Goal: Task Accomplishment & Management: Use online tool/utility

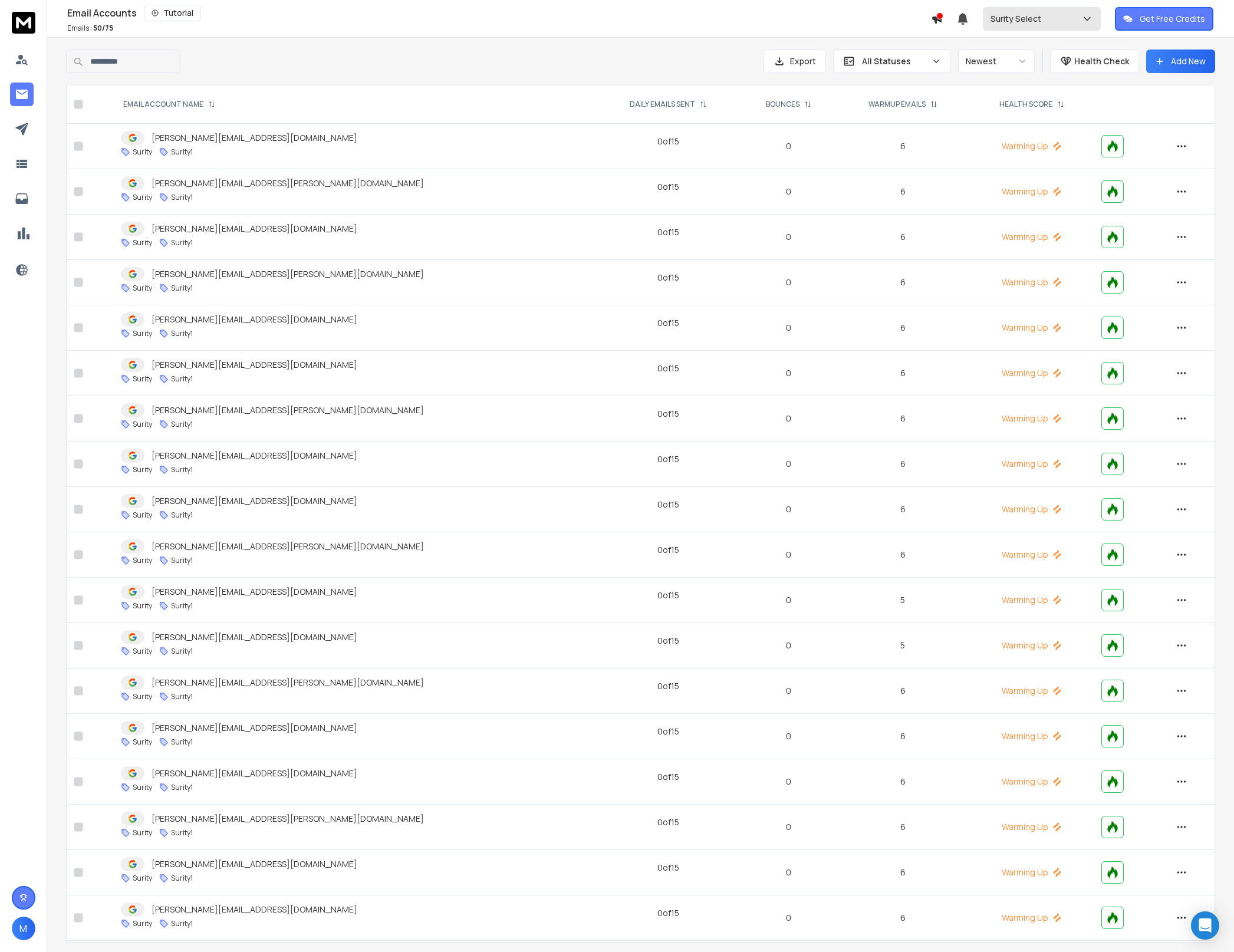
click at [1045, 18] on div "Surity Select" at bounding box center [1042, 19] width 102 height 12
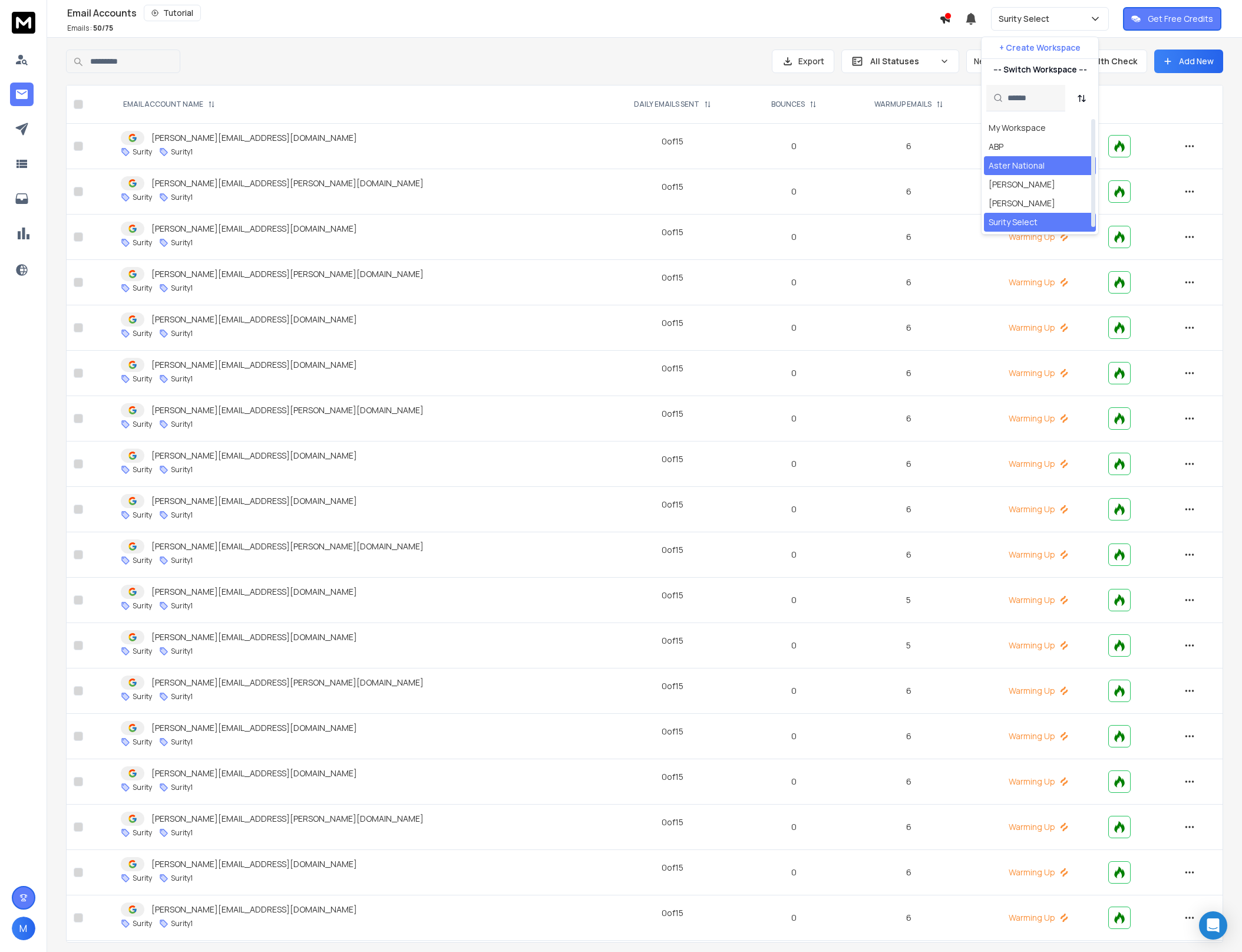
click at [1029, 172] on div "Aster National" at bounding box center [1017, 165] width 56 height 12
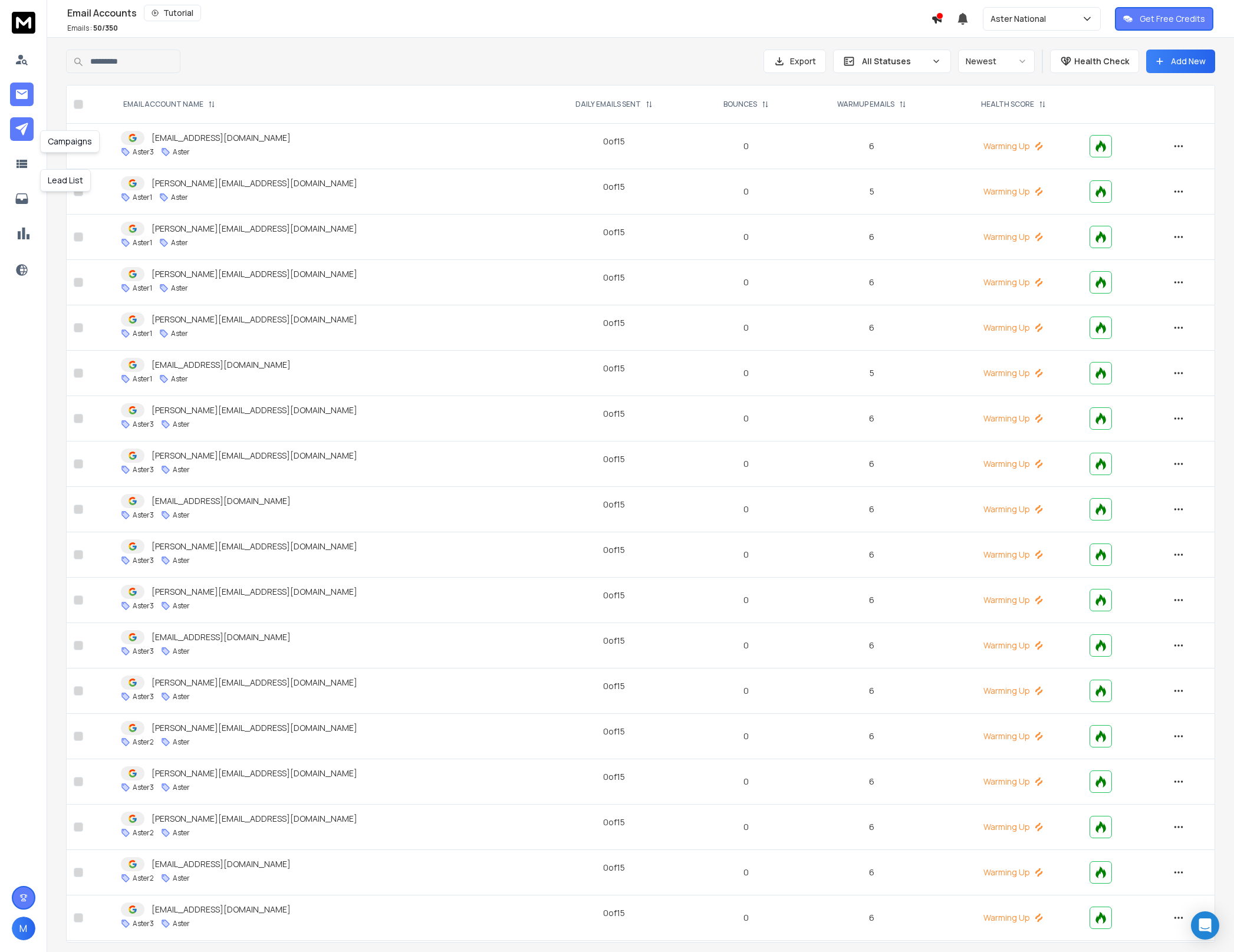
click at [27, 135] on icon at bounding box center [22, 129] width 12 height 12
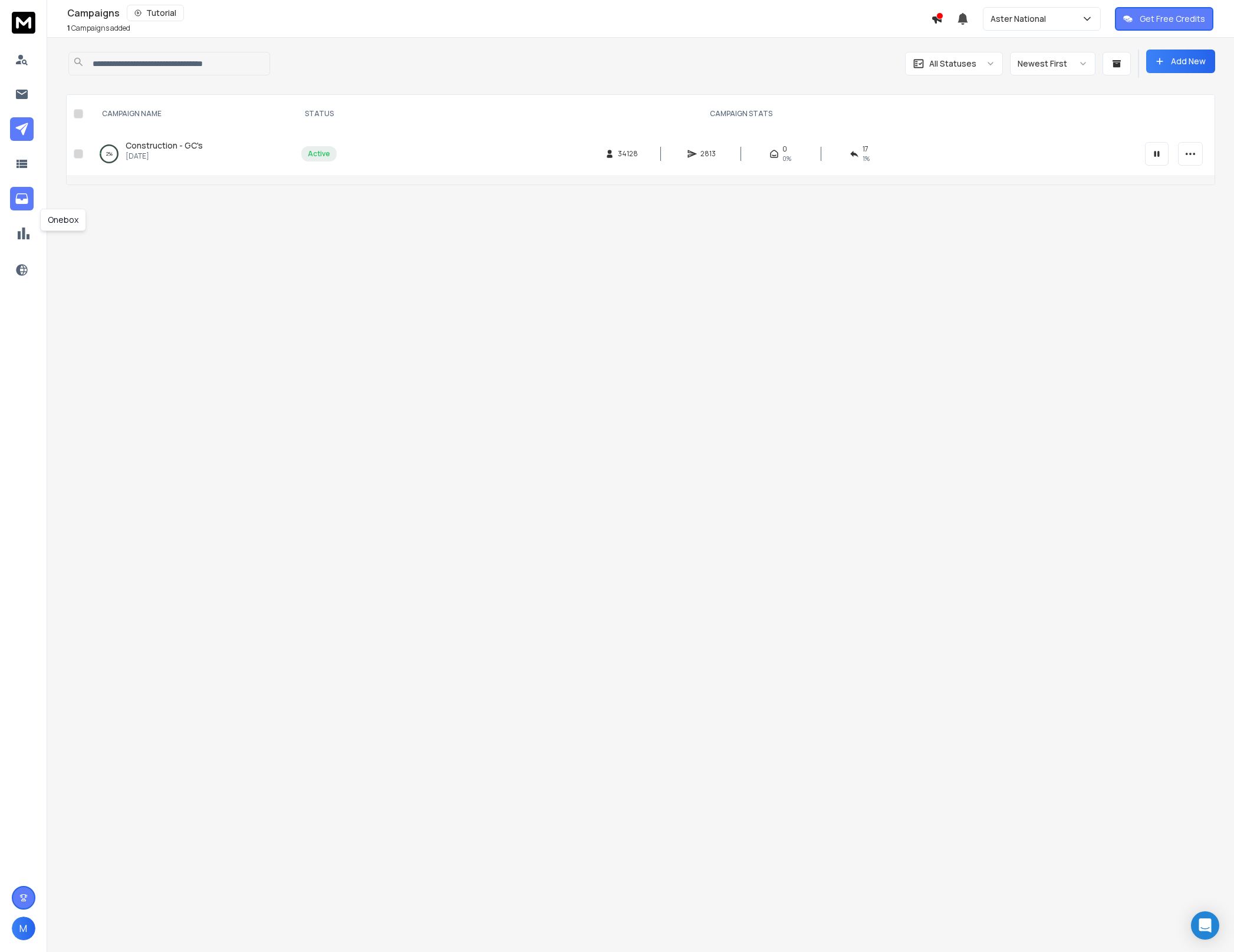
click at [25, 206] on icon at bounding box center [22, 198] width 14 height 14
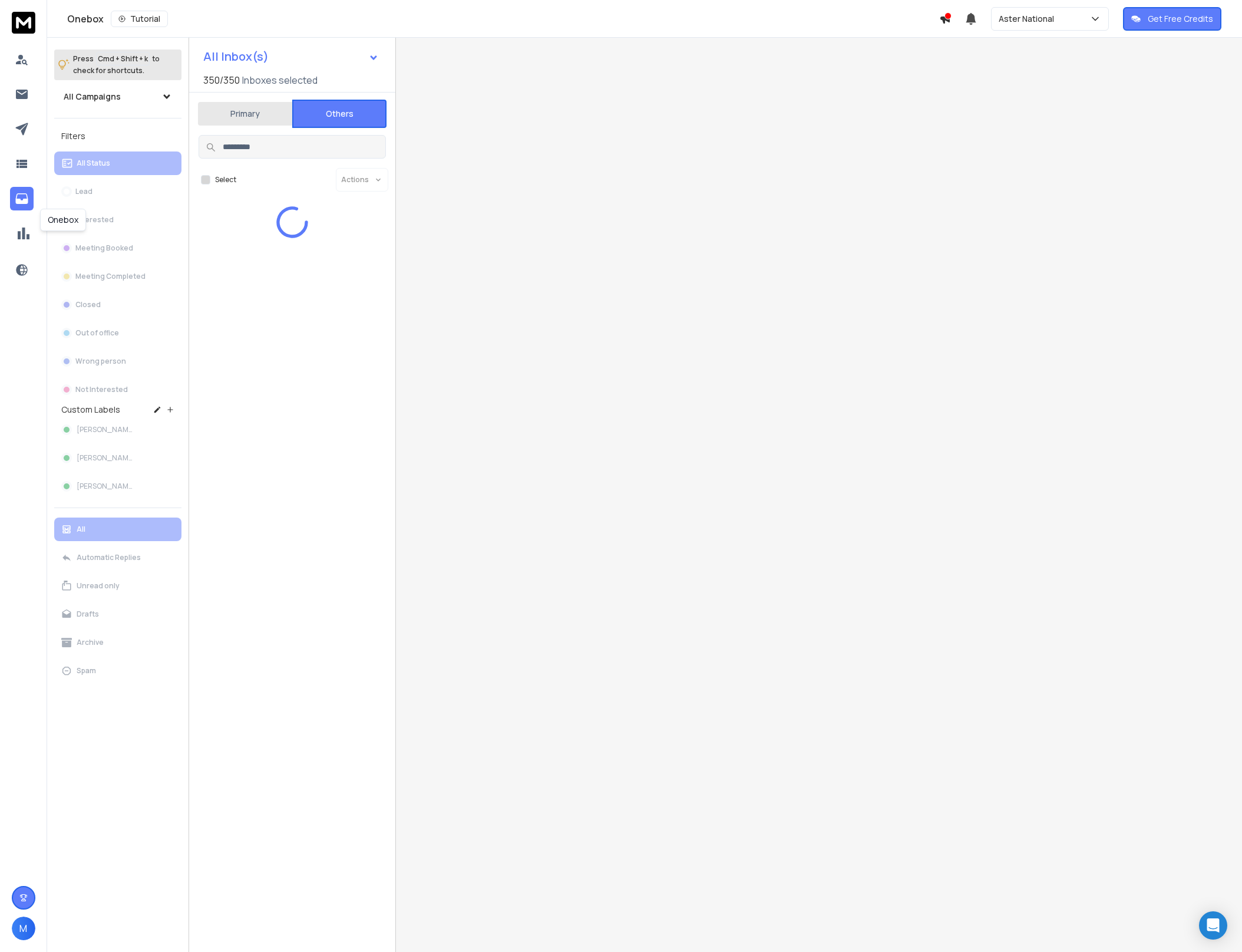
click at [377, 128] on button "Others" at bounding box center [339, 114] width 94 height 28
click at [282, 128] on button "Primary" at bounding box center [245, 114] width 94 height 28
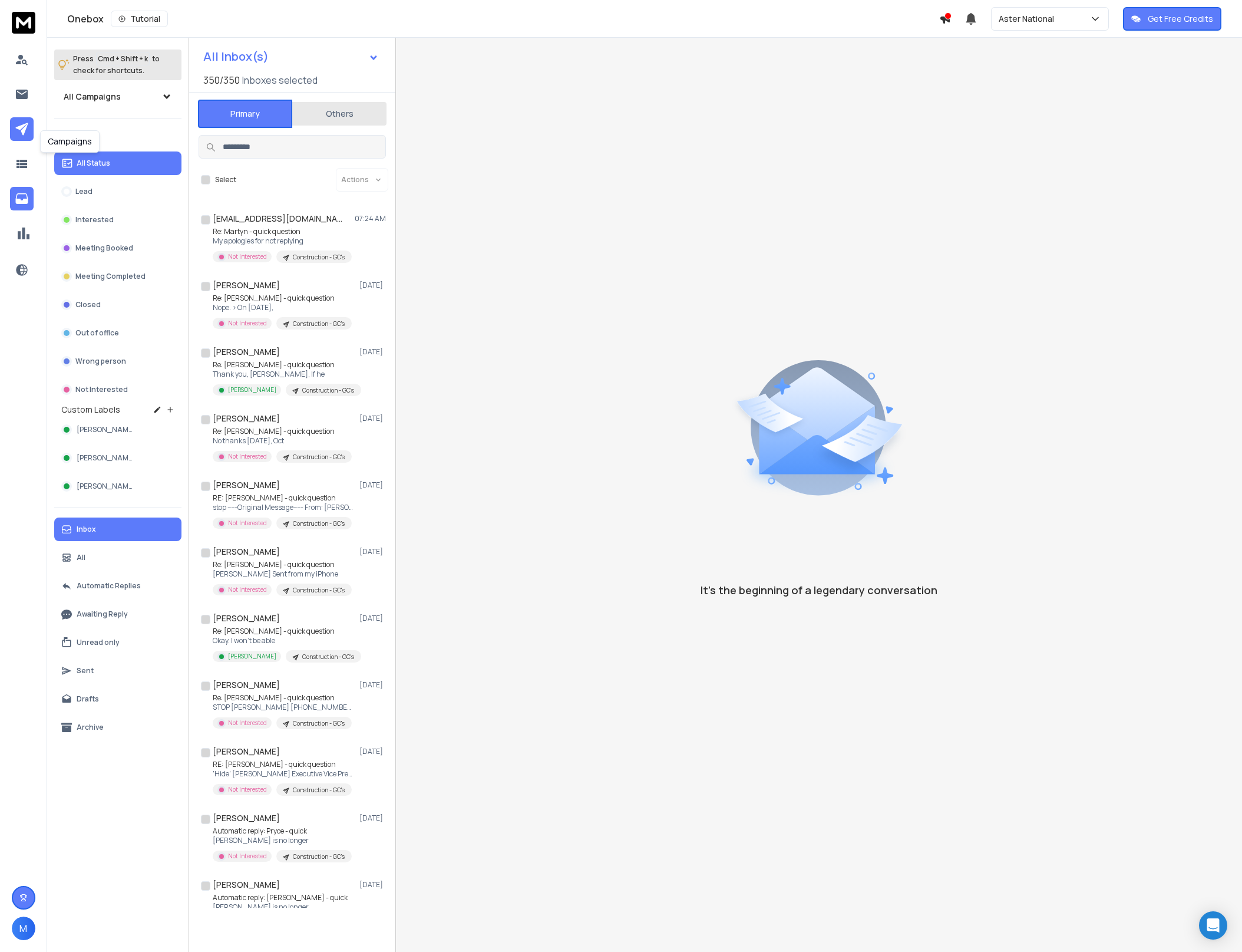
click at [27, 135] on icon at bounding box center [22, 129] width 12 height 12
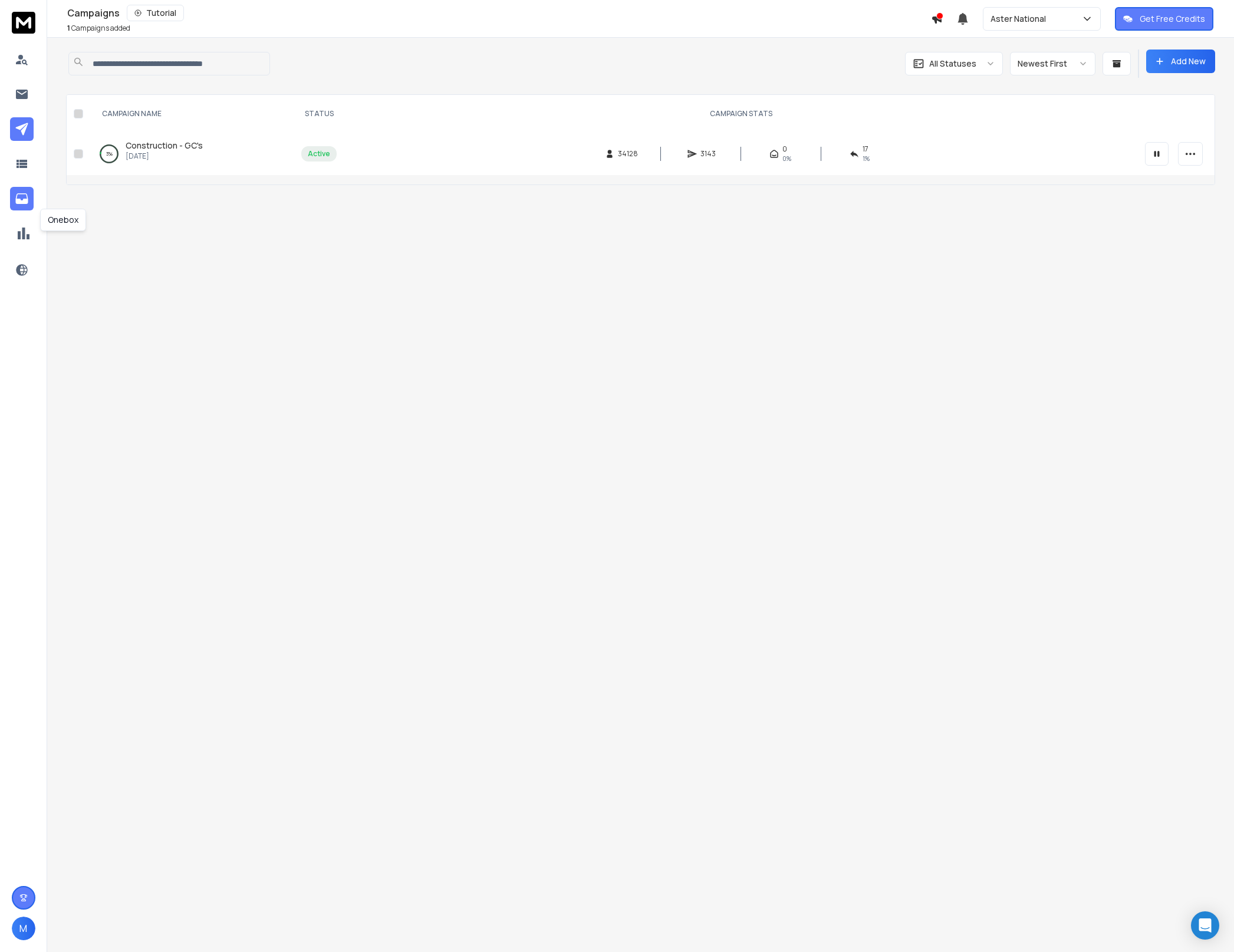
click at [29, 206] on icon at bounding box center [22, 198] width 14 height 14
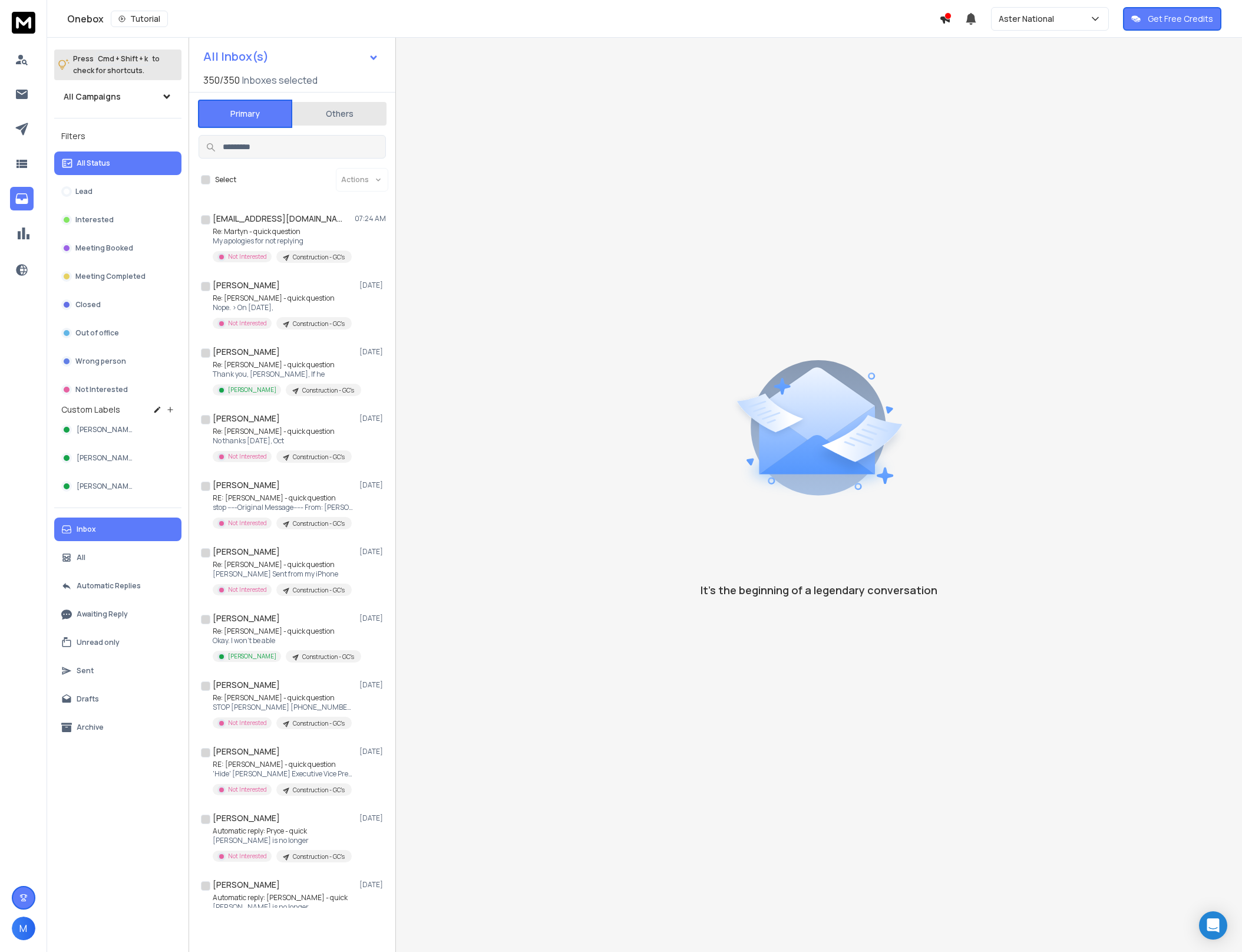
click at [387, 117] on button "Others" at bounding box center [339, 114] width 94 height 26
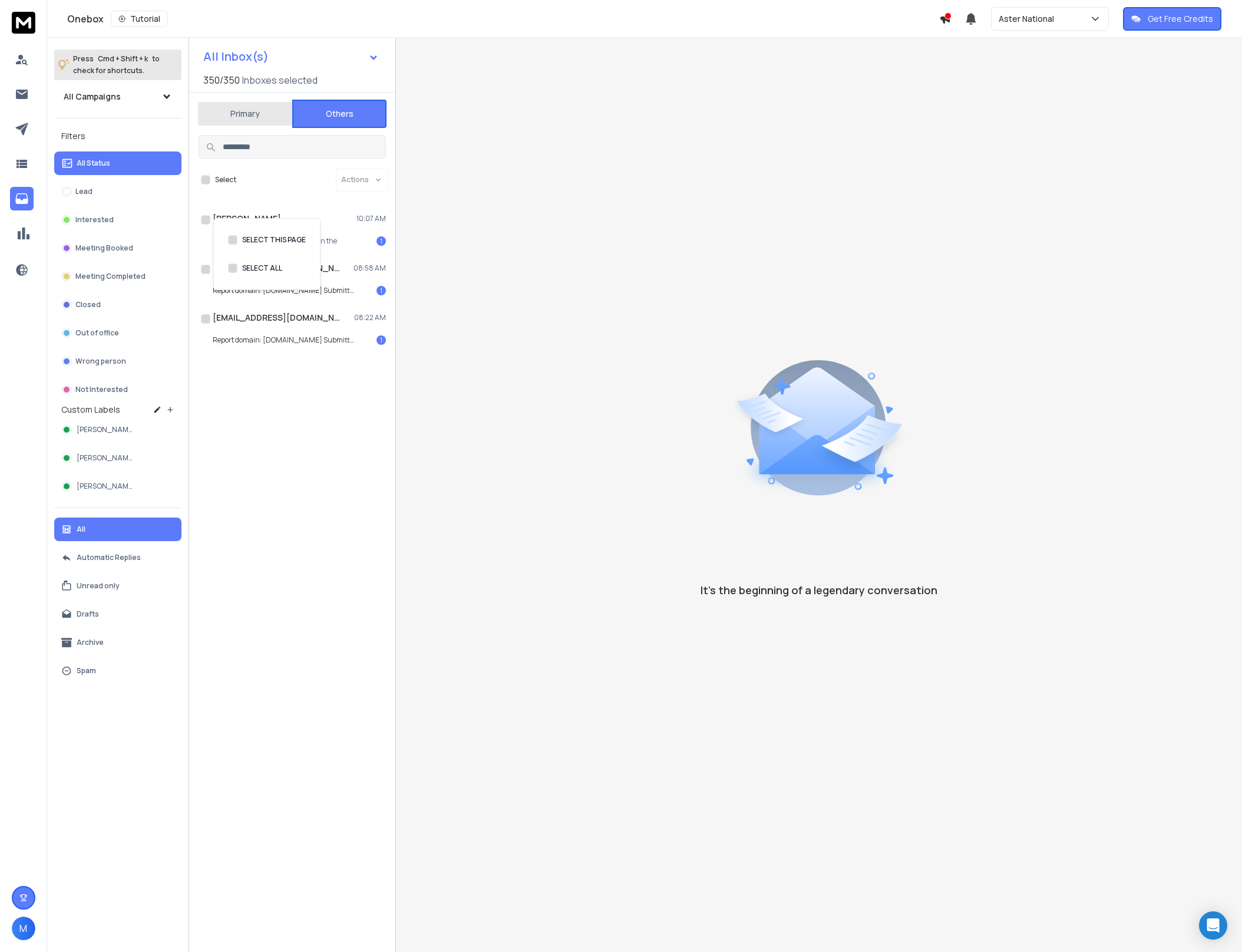
click at [238, 244] on button "SELECT THIS PAGE" at bounding box center [233, 240] width 9 height 9
click at [369, 185] on p "Actions" at bounding box center [355, 180] width 27 height 9
click at [397, 238] on div "Delete email" at bounding box center [387, 235] width 65 height 12
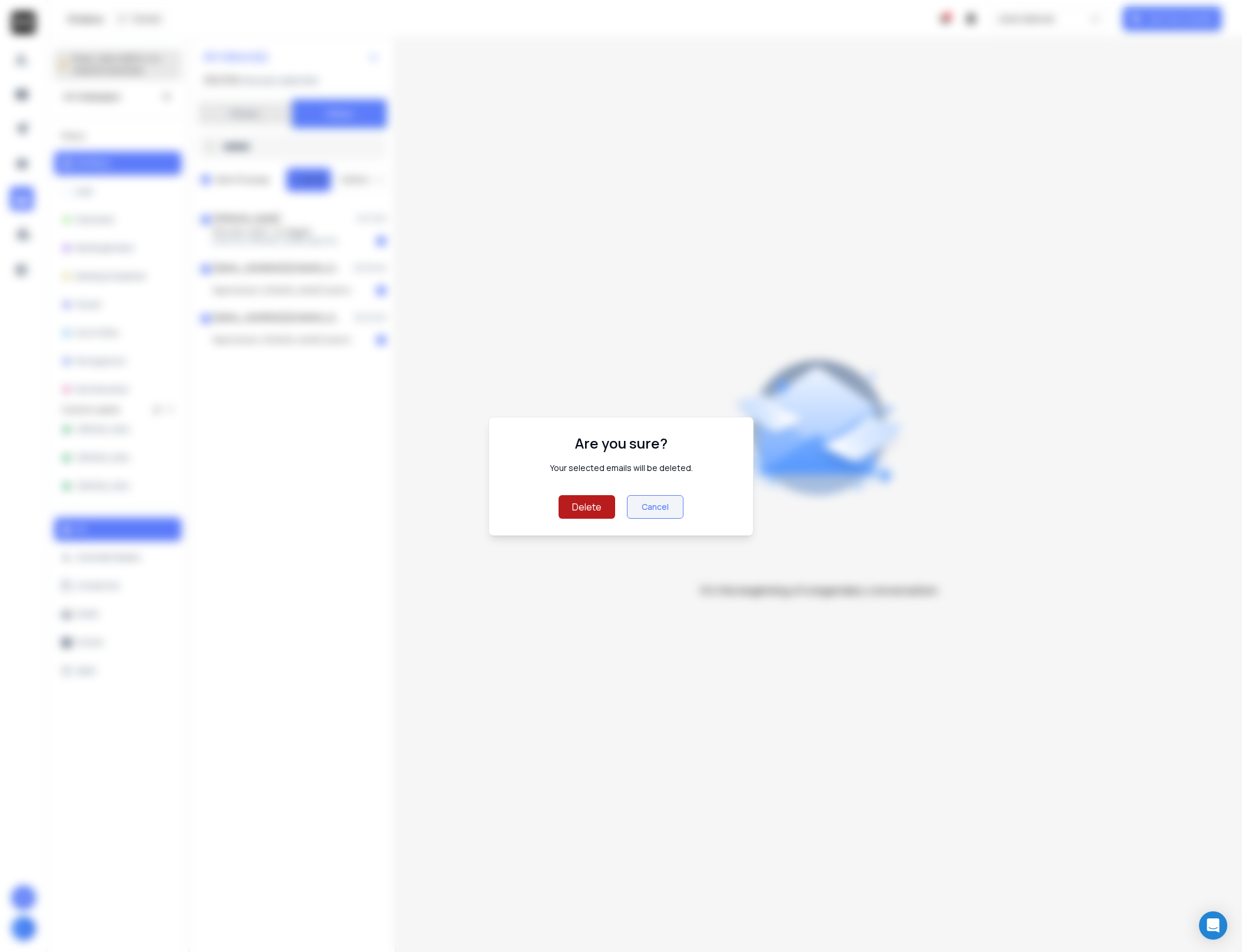
click at [588, 502] on button "Delete" at bounding box center [587, 507] width 57 height 24
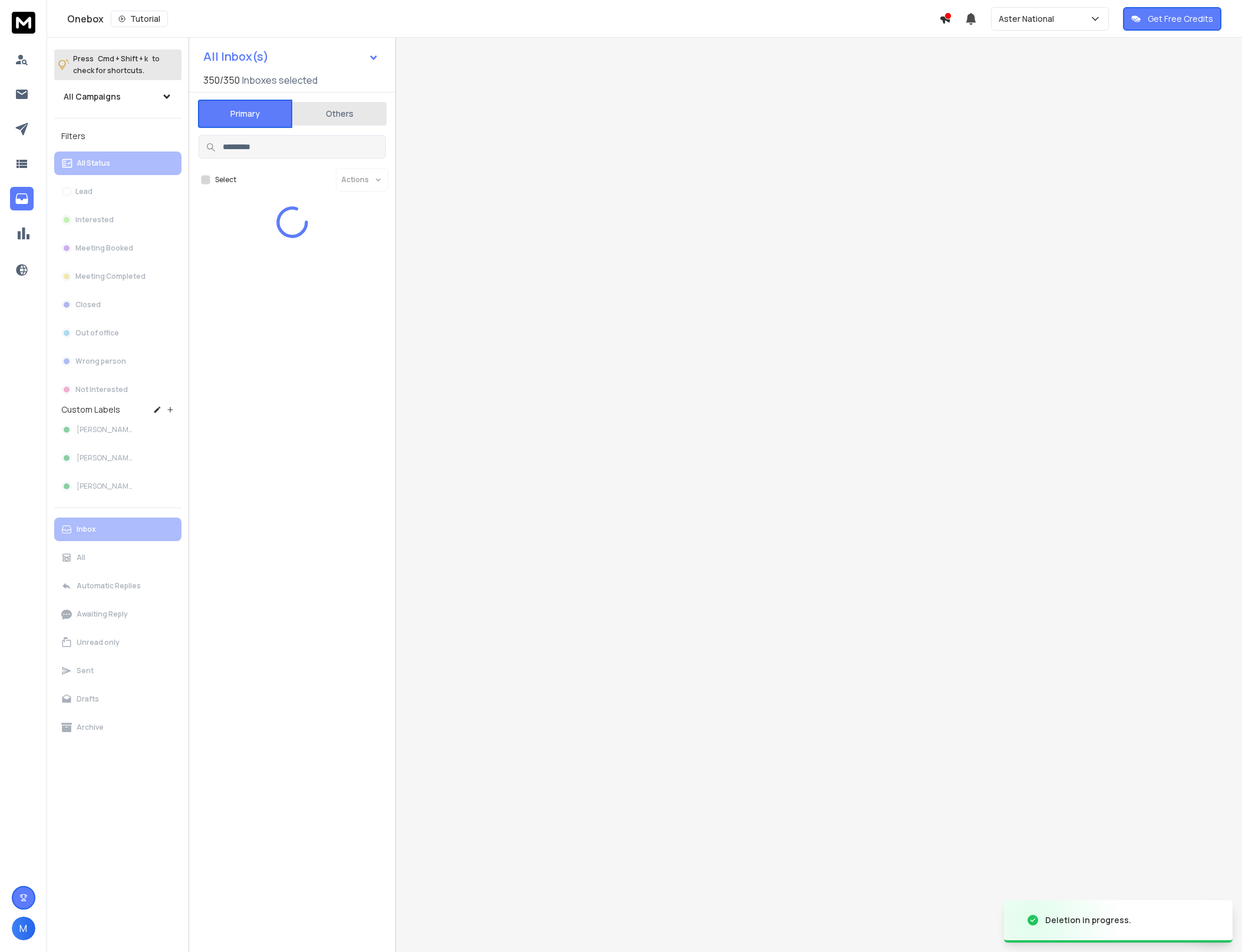
click at [293, 128] on button "Primary" at bounding box center [245, 114] width 94 height 28
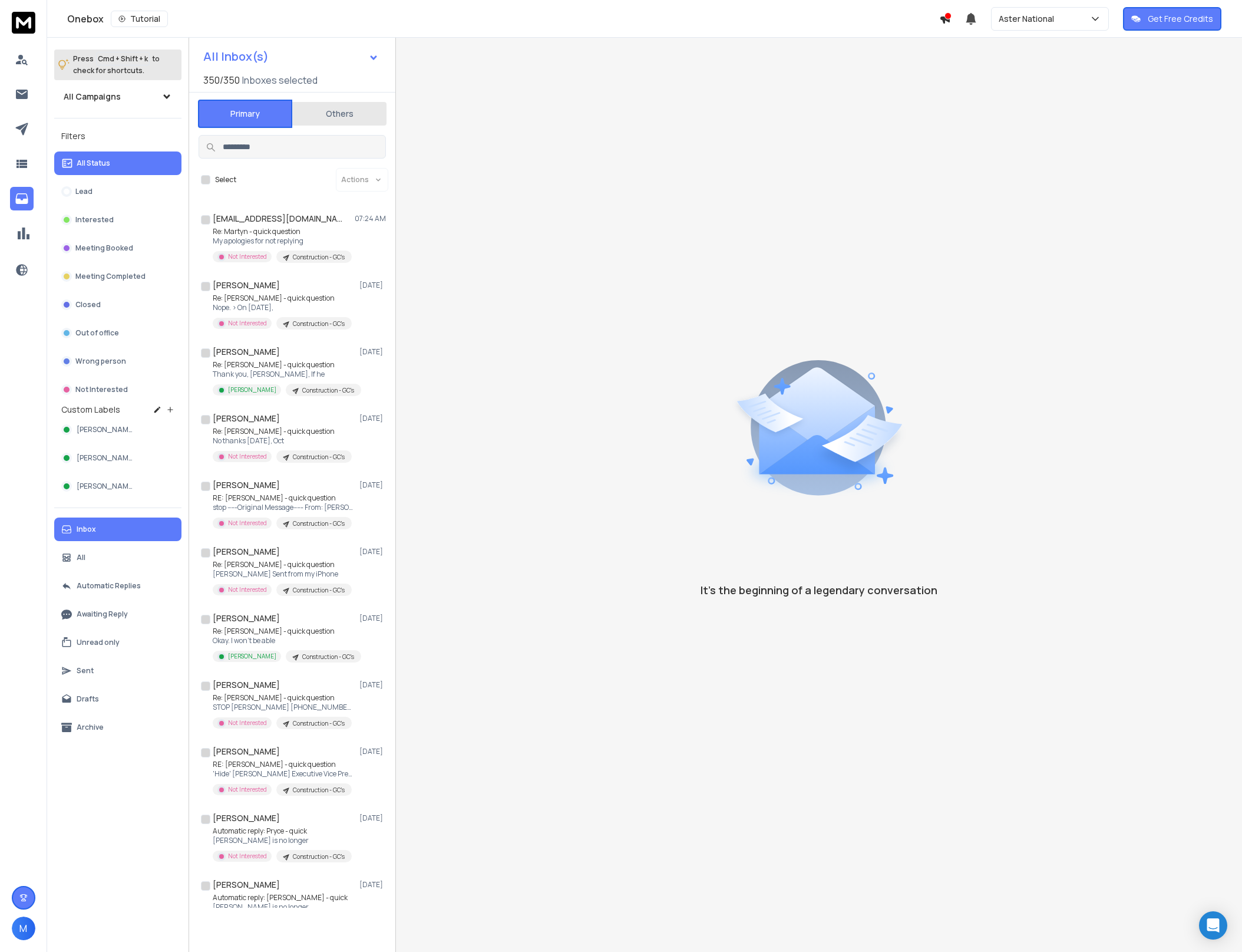
drag, startPoint x: 417, startPoint y: 122, endPoint x: 408, endPoint y: 122, distance: 9.0
click at [387, 122] on button "Others" at bounding box center [339, 114] width 94 height 26
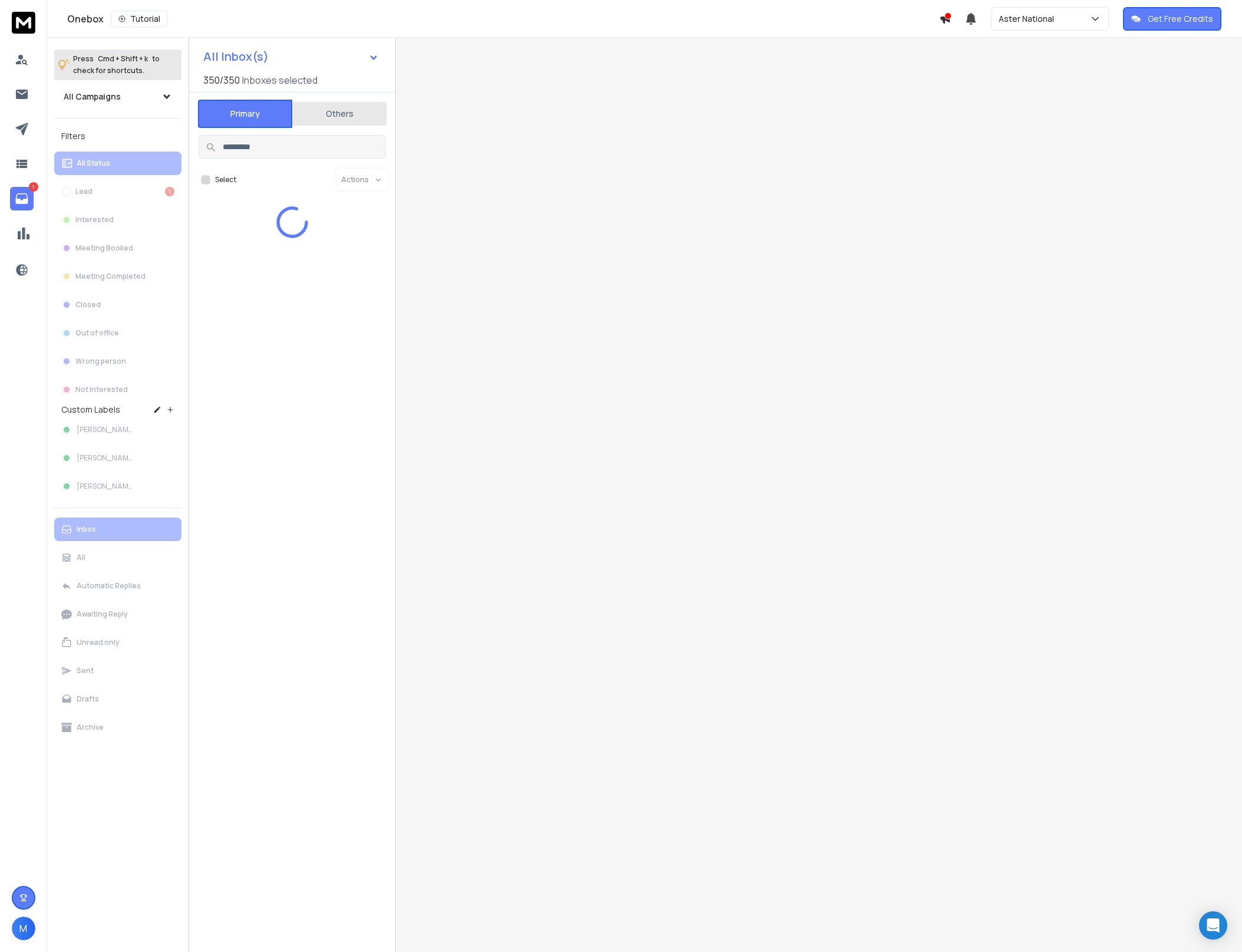
click at [277, 125] on button "Primary" at bounding box center [245, 114] width 94 height 28
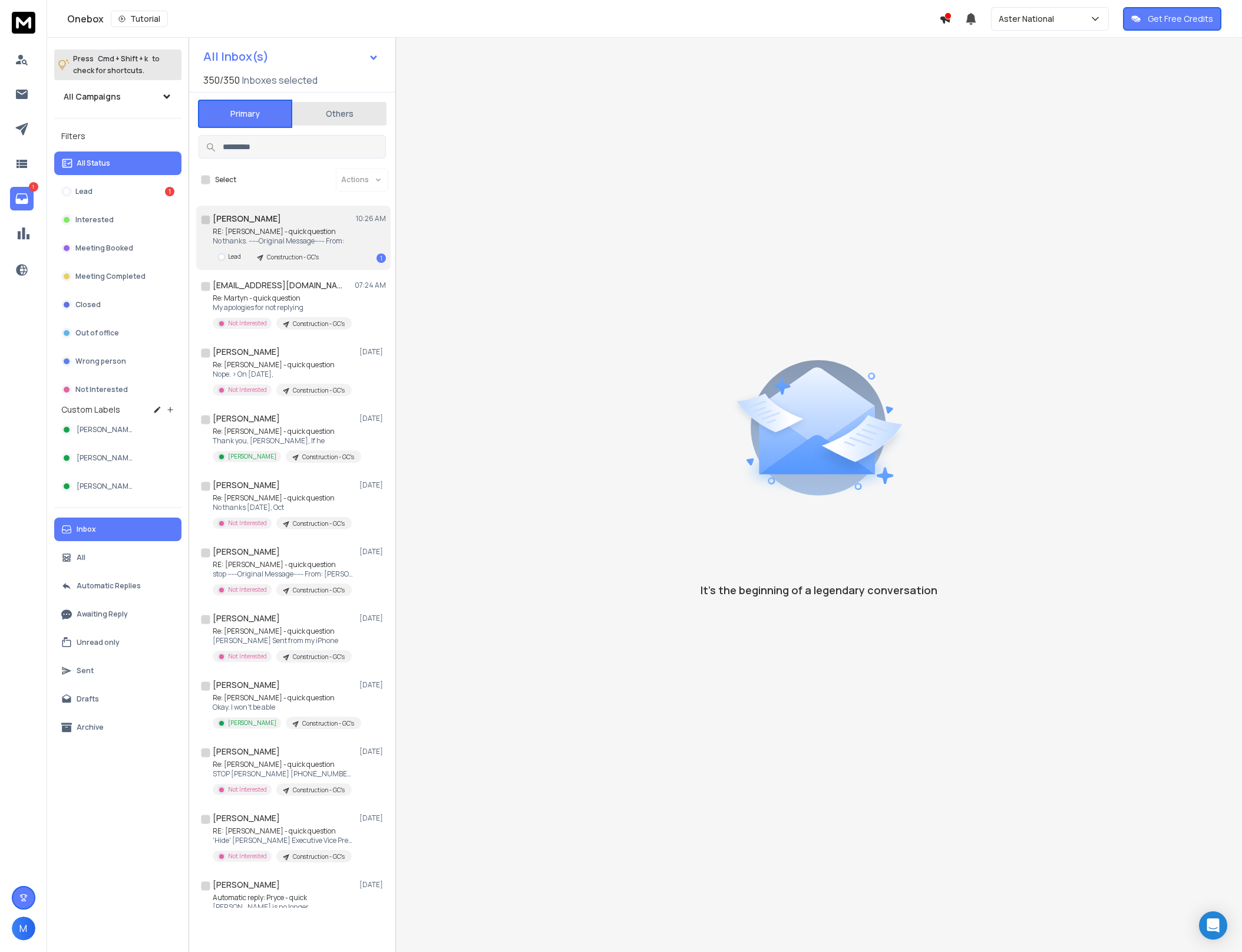
click at [344, 236] on p "RE: Kevin - quick question" at bounding box center [278, 231] width 132 height 9
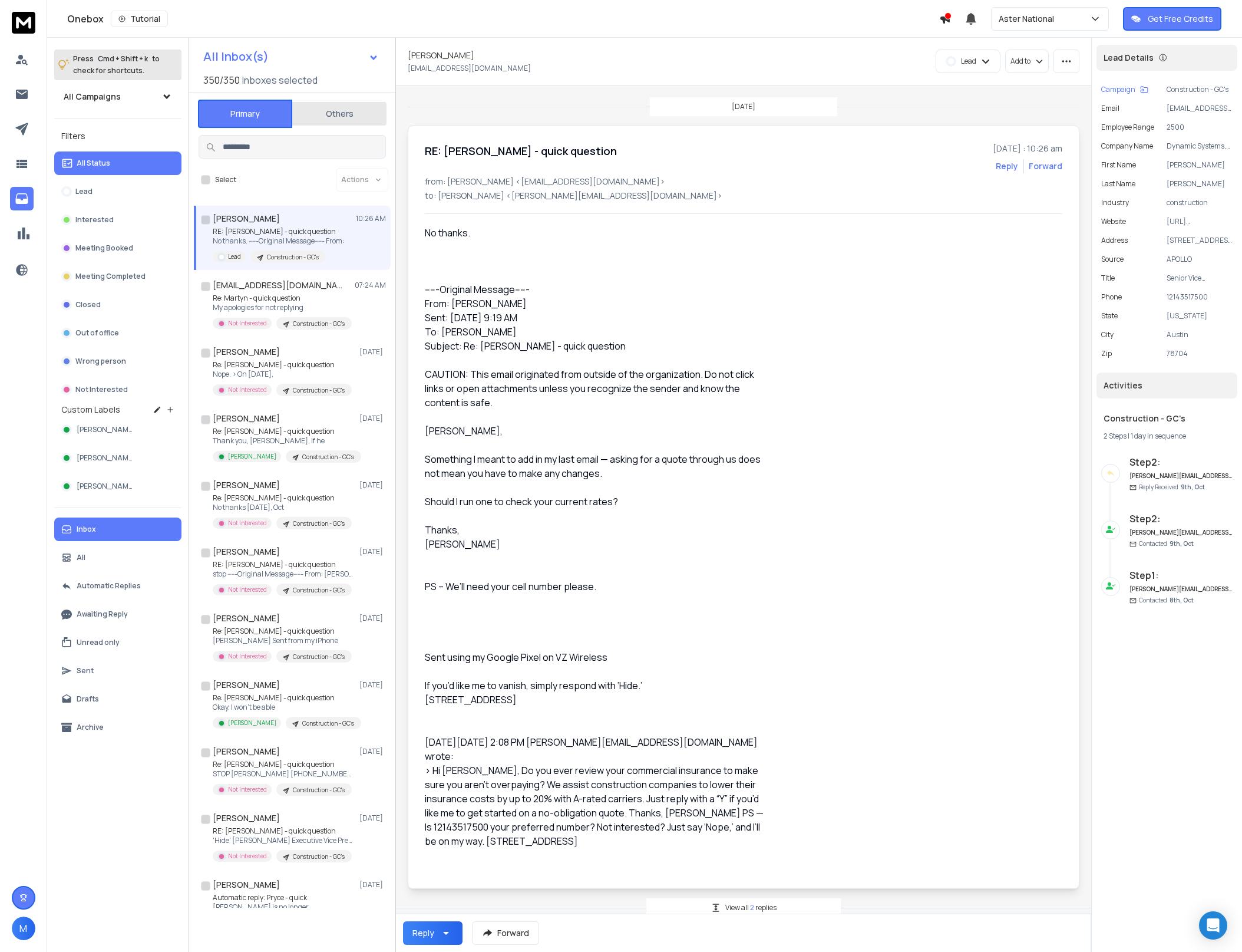
click at [981, 66] on icon at bounding box center [986, 61] width 9 height 9
click at [946, 235] on p "Not Interested" at bounding box center [945, 229] width 59 height 12
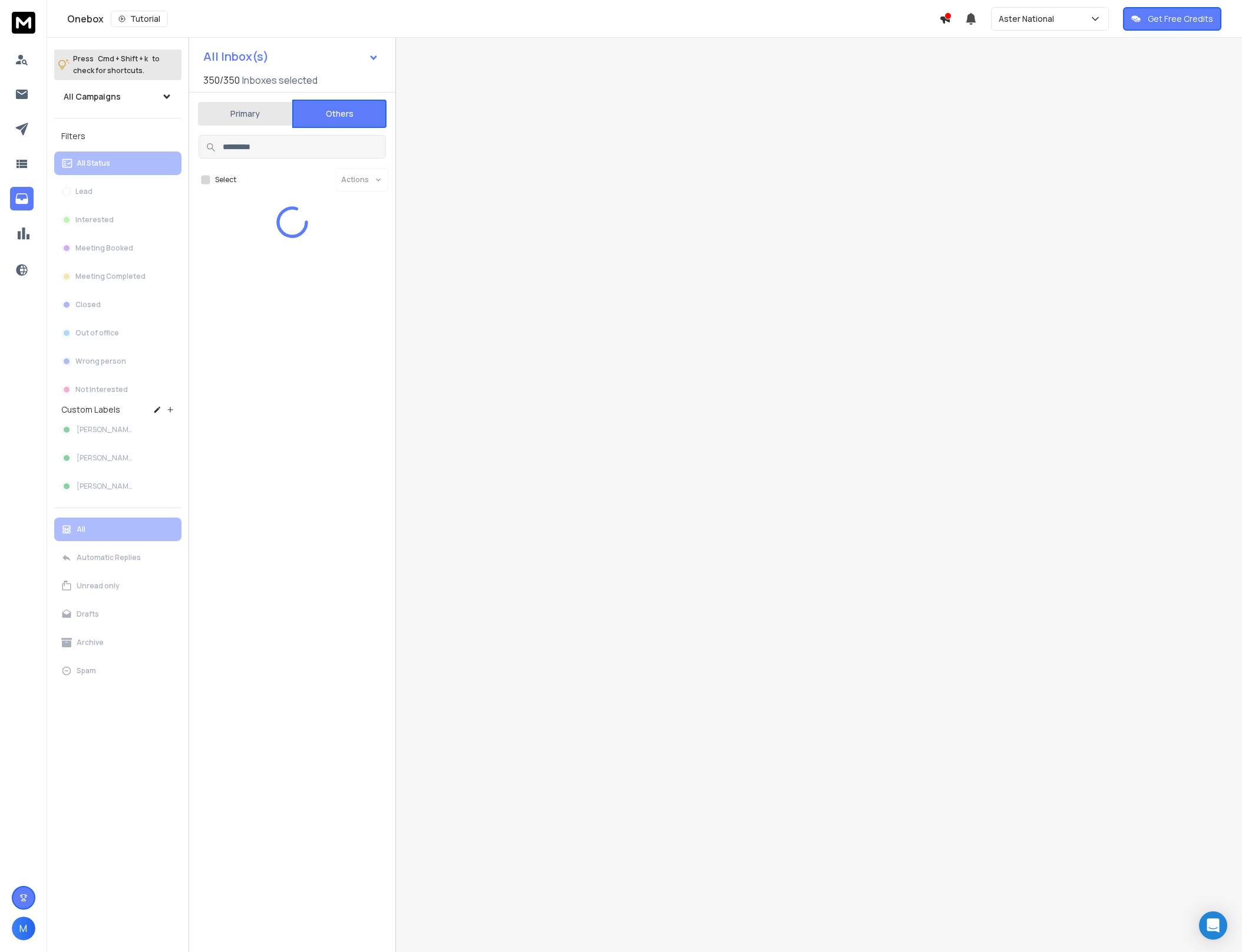
click at [387, 128] on button "Others" at bounding box center [339, 114] width 94 height 28
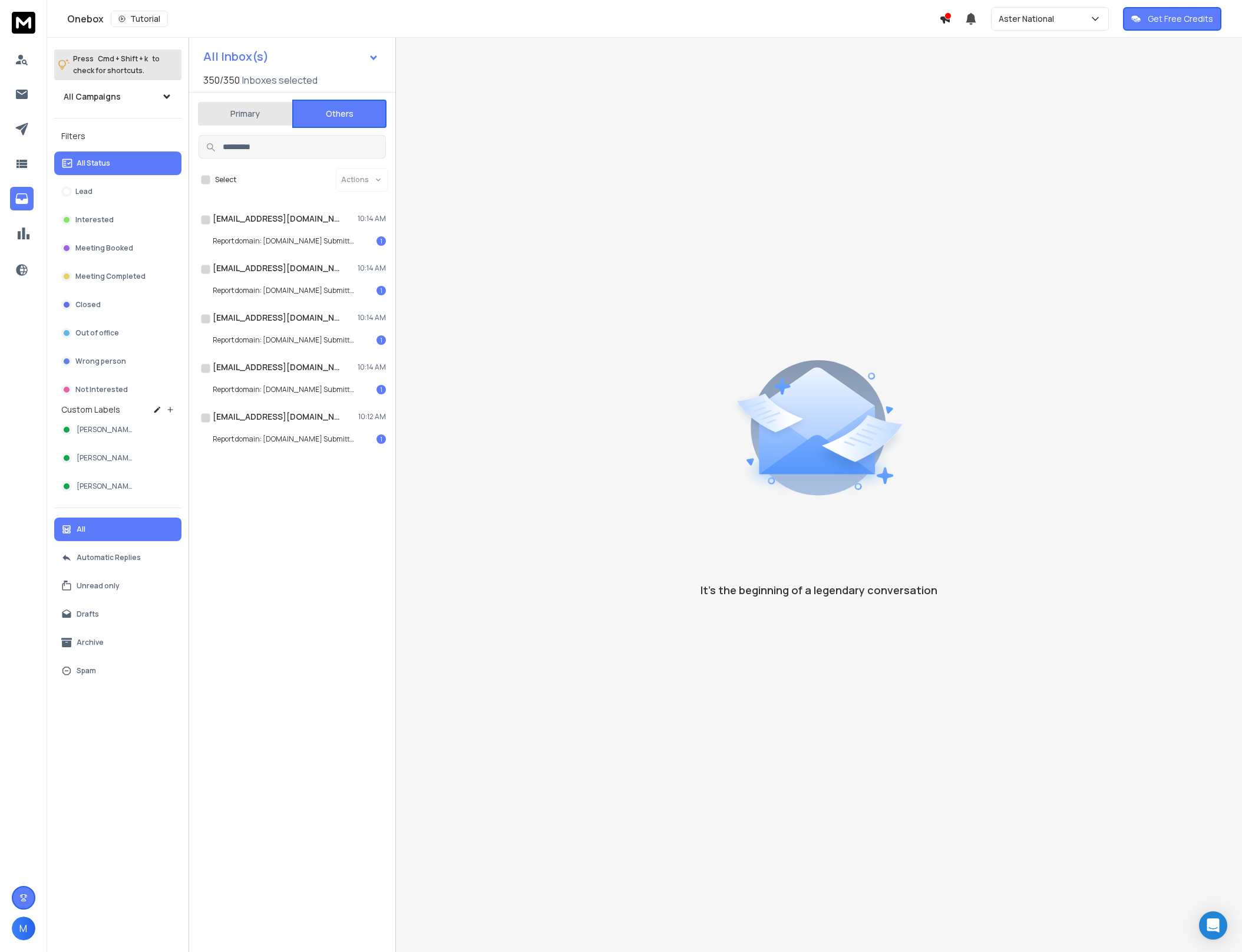
click at [278, 127] on button "Primary" at bounding box center [245, 114] width 94 height 26
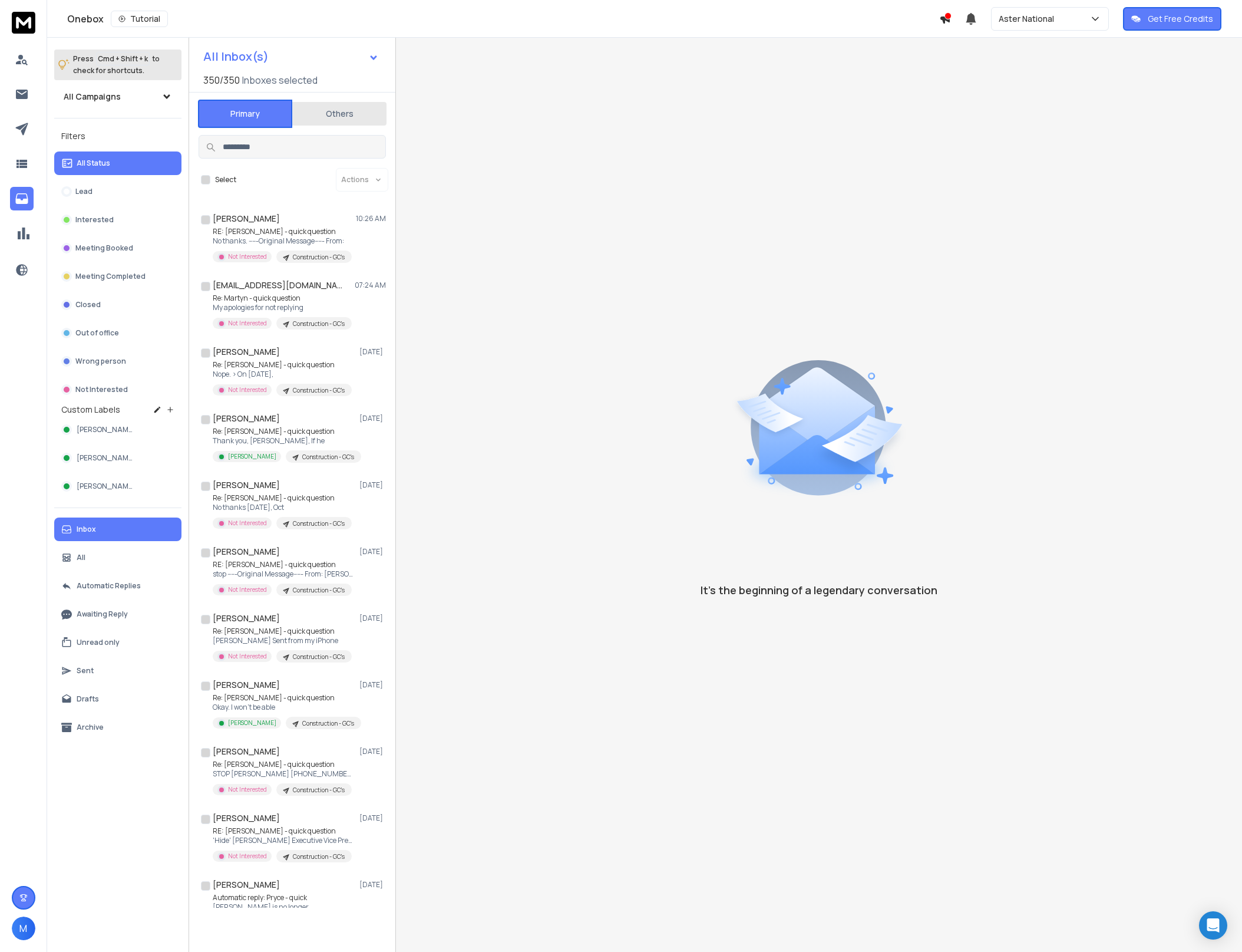
drag, startPoint x: 606, startPoint y: 302, endPoint x: 283, endPoint y: 189, distance: 342.2
click at [606, 302] on div "It’s the beginning of a legendary conversation" at bounding box center [819, 442] width 847 height 809
